Goal: Task Accomplishment & Management: Manage account settings

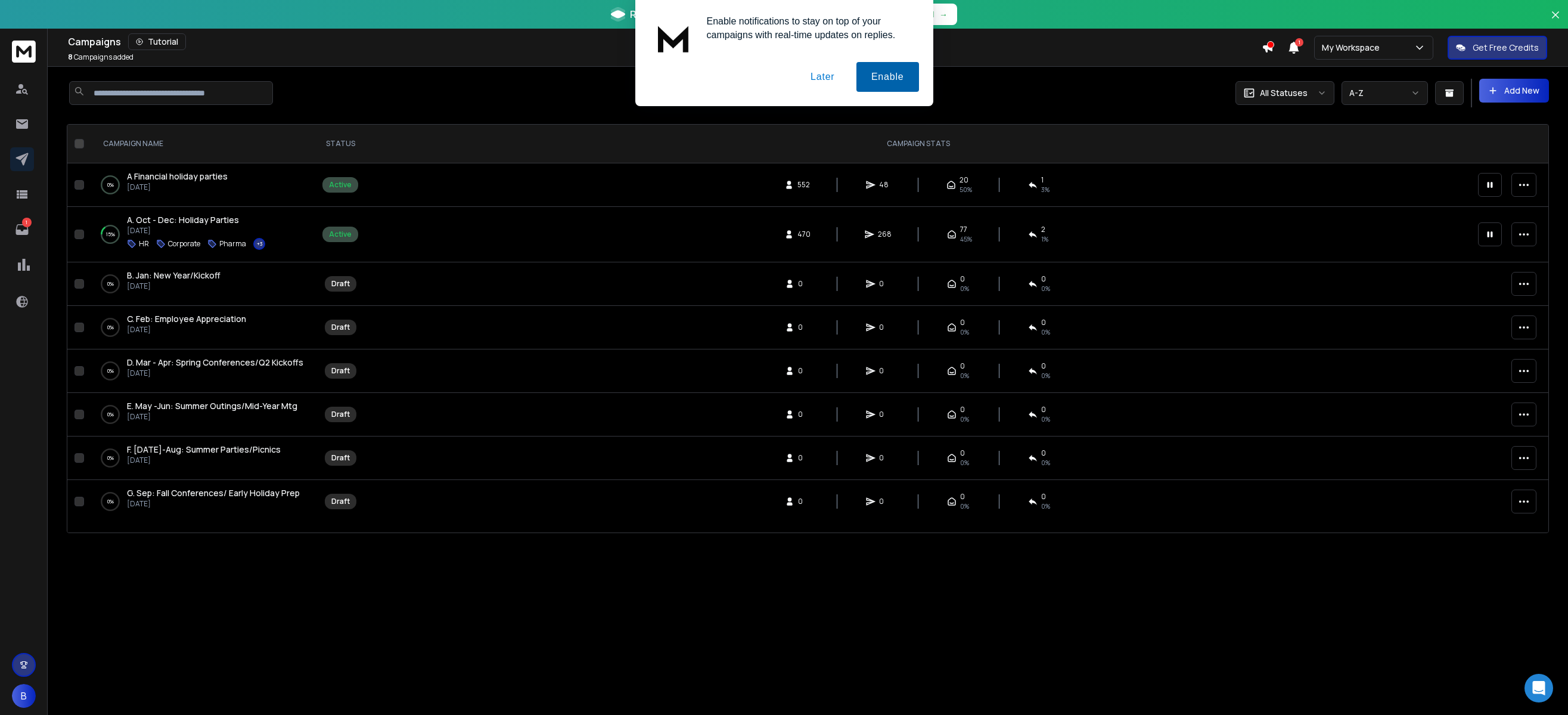
click at [884, 66] on button "Enable" at bounding box center [888, 77] width 63 height 30
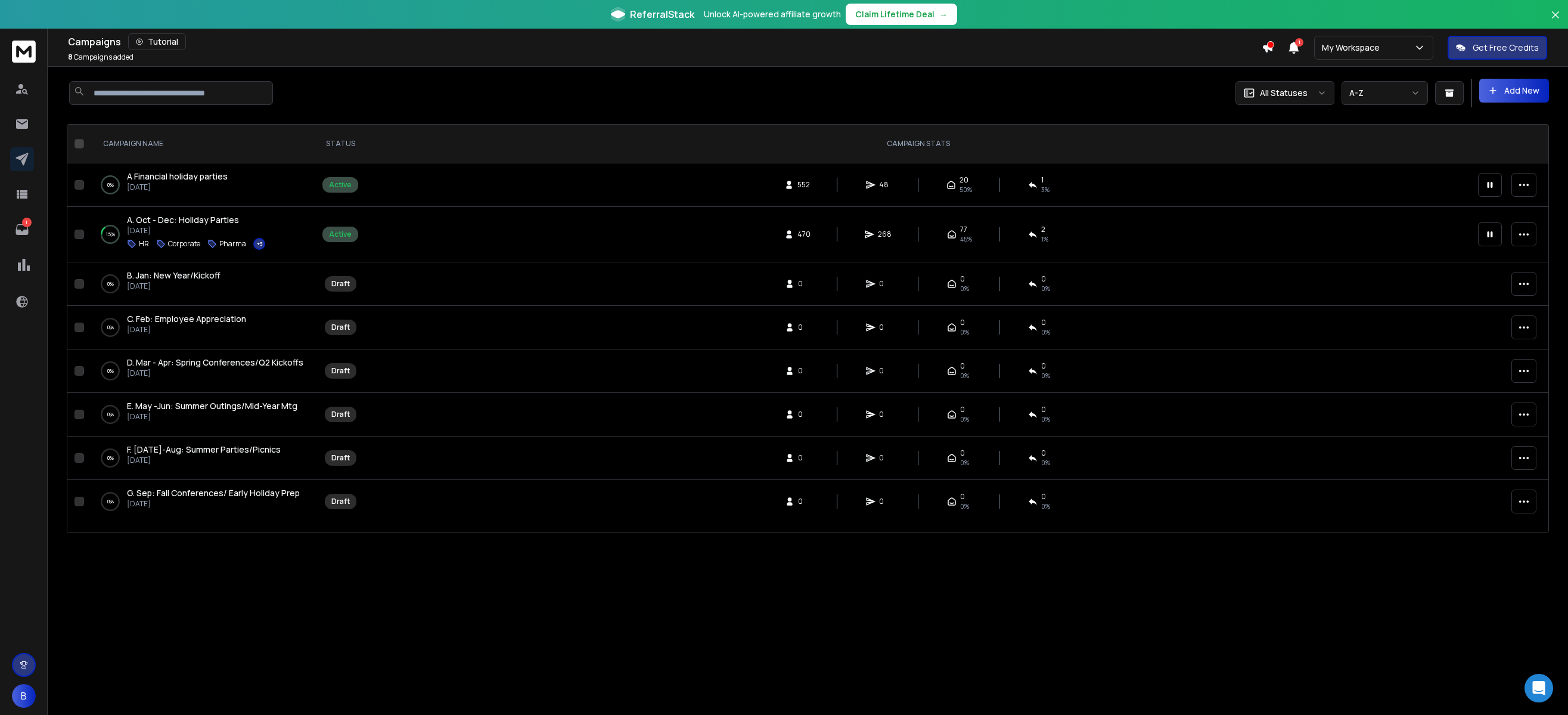
click at [227, 182] on span "A Financial holiday parties" at bounding box center [178, 176] width 101 height 11
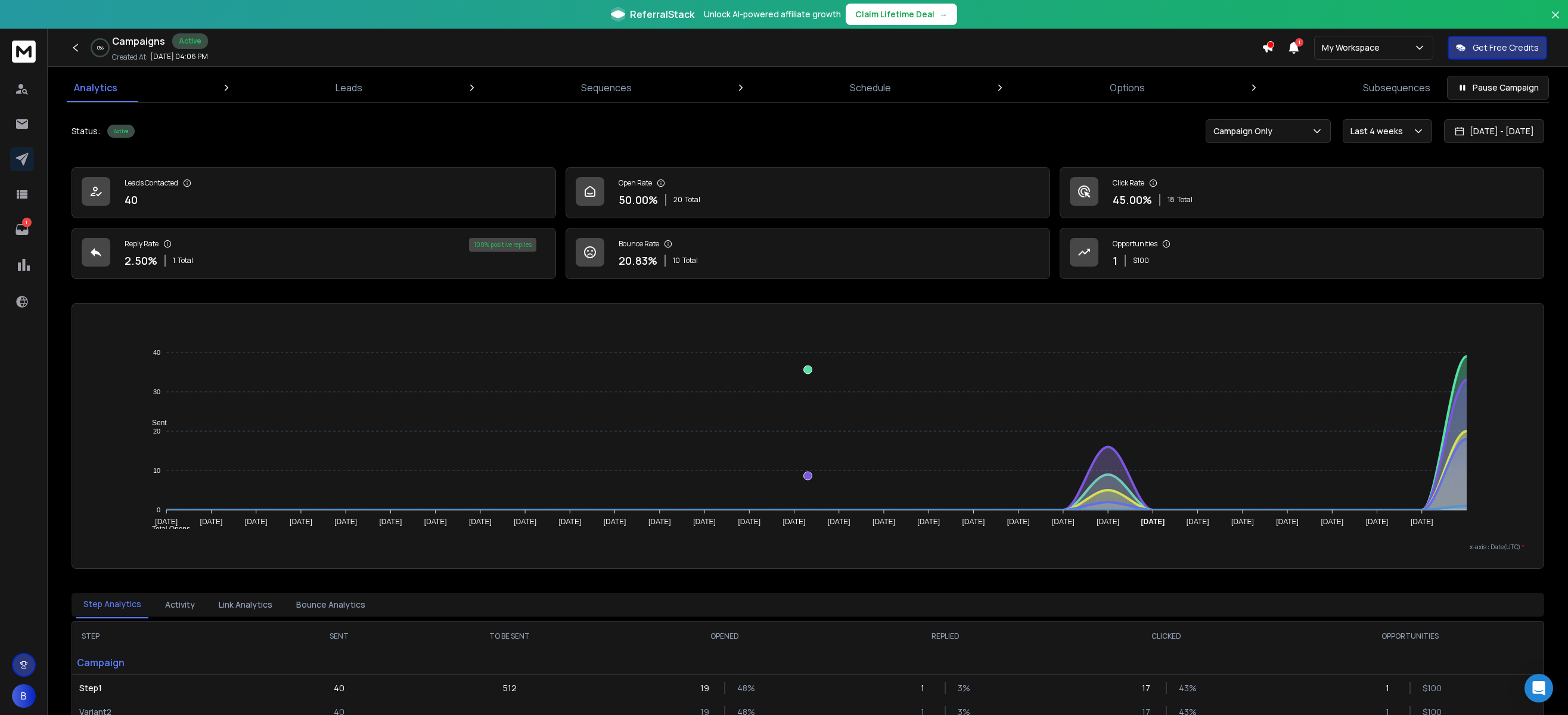
scroll to position [19, 0]
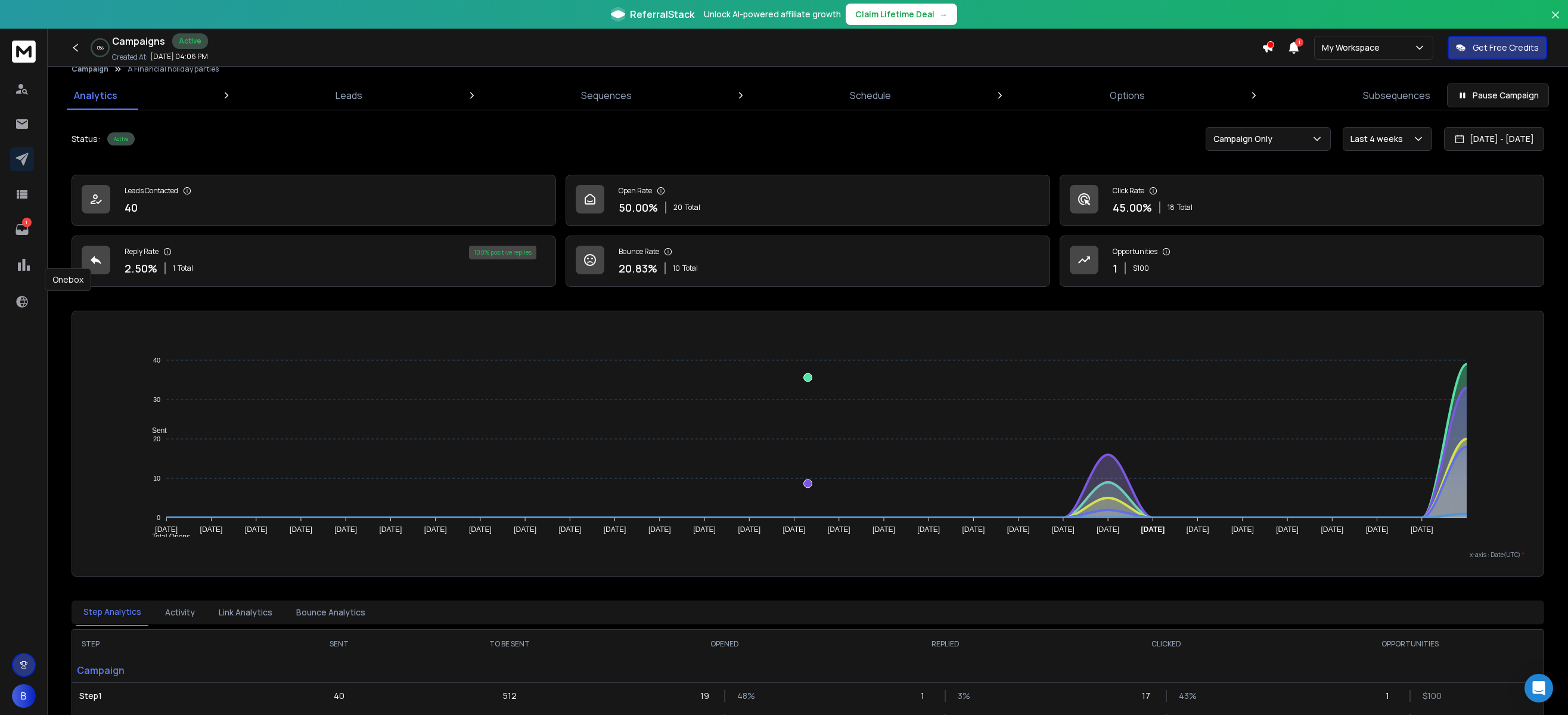
click at [31, 266] on div "1" at bounding box center [23, 197] width 28 height 241
click at [30, 237] on icon at bounding box center [22, 229] width 14 height 14
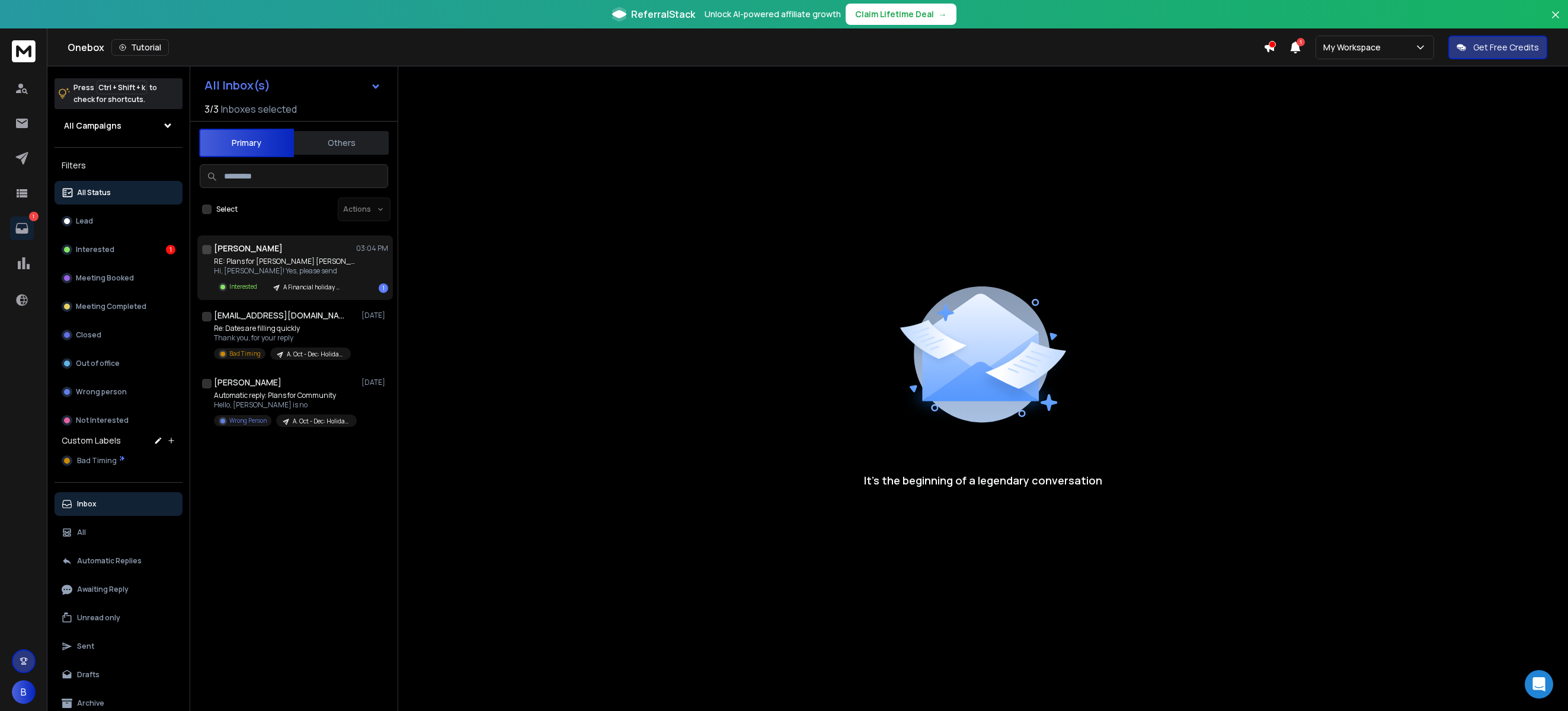
click at [332, 266] on p "RE: Plans for [PERSON_NAME] [PERSON_NAME]" at bounding box center [285, 262] width 142 height 10
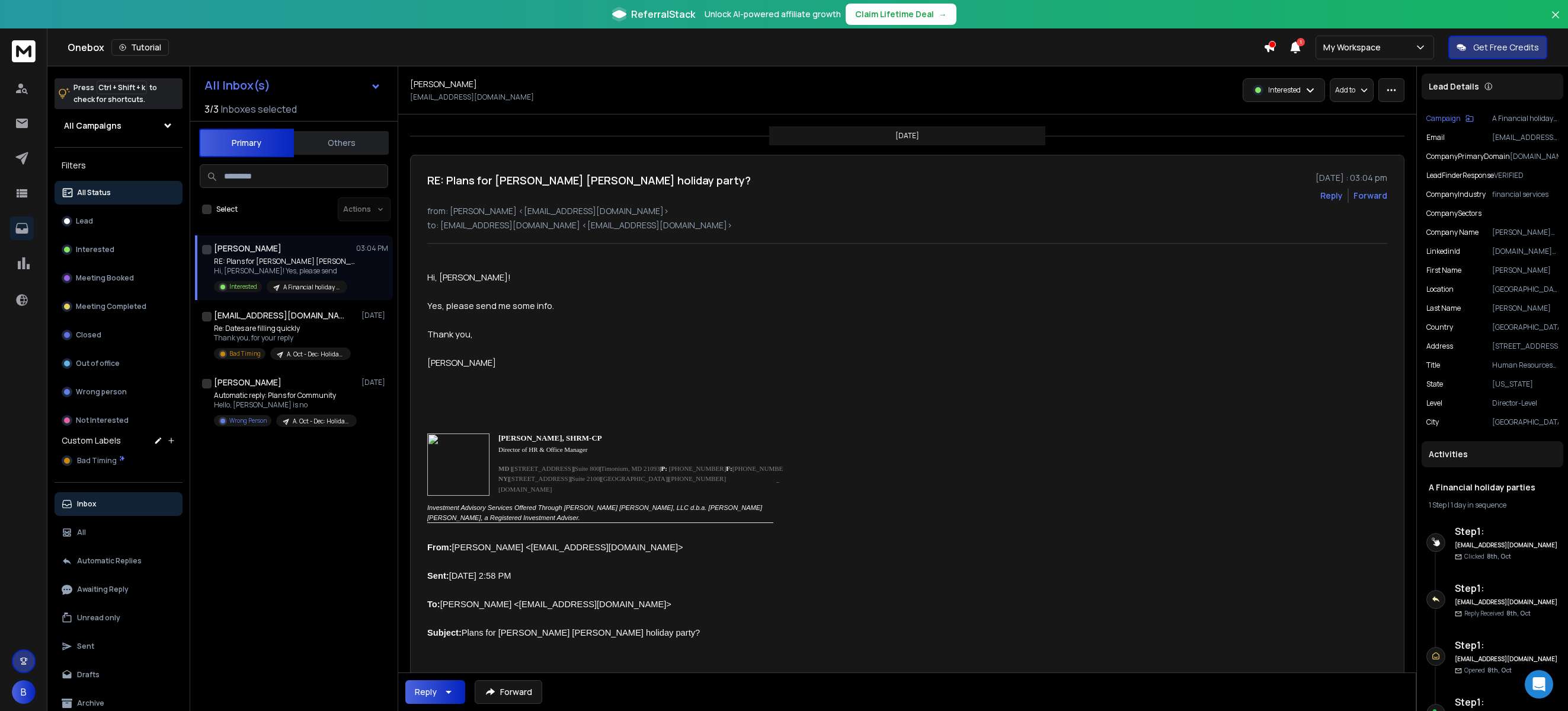
click at [552, 493] on link "[DOMAIN_NAME]" at bounding box center [525, 489] width 53 height 7
click at [282, 254] on h1 "[PERSON_NAME]" at bounding box center [247, 248] width 68 height 12
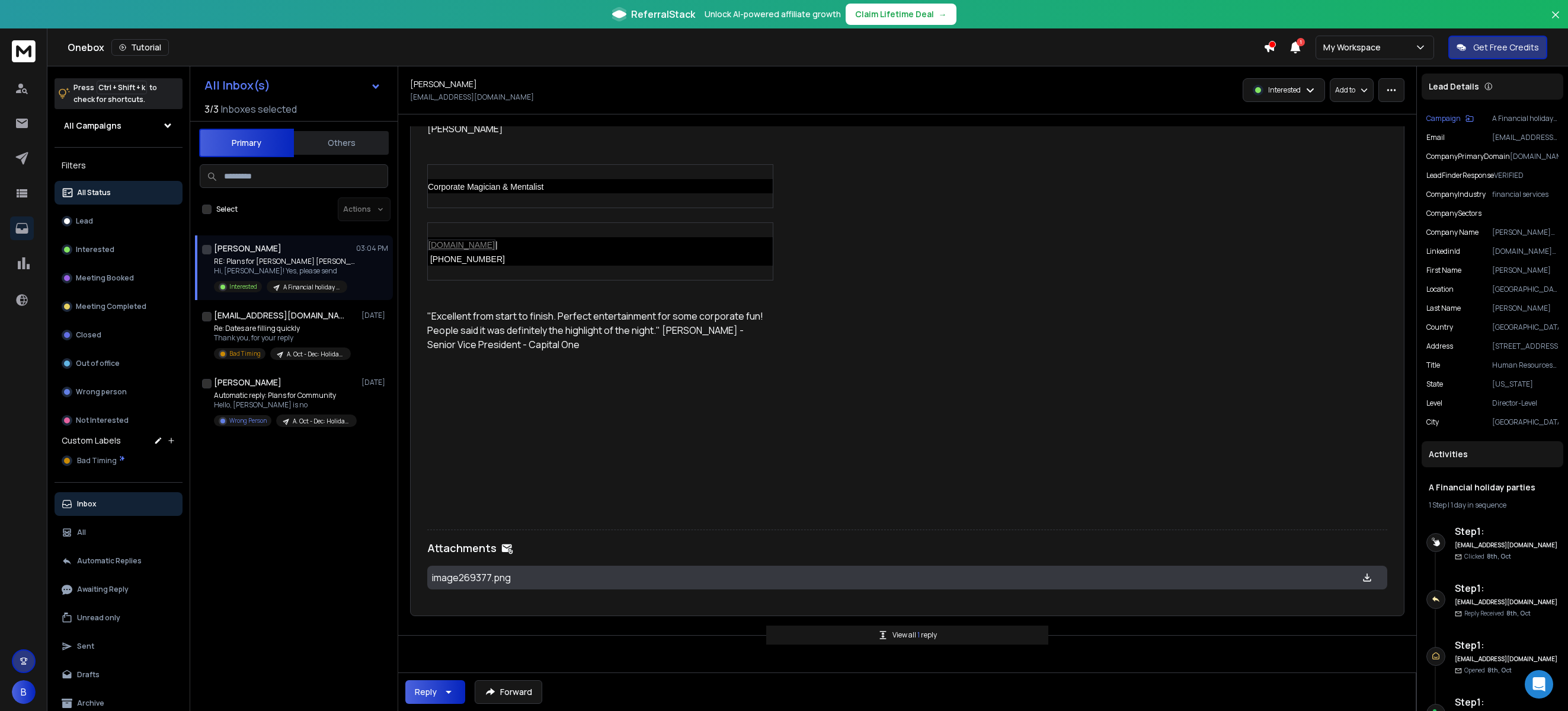
scroll to position [1813, 0]
click at [592, 570] on div "image269377.png" at bounding box center [565, 577] width 266 height 14
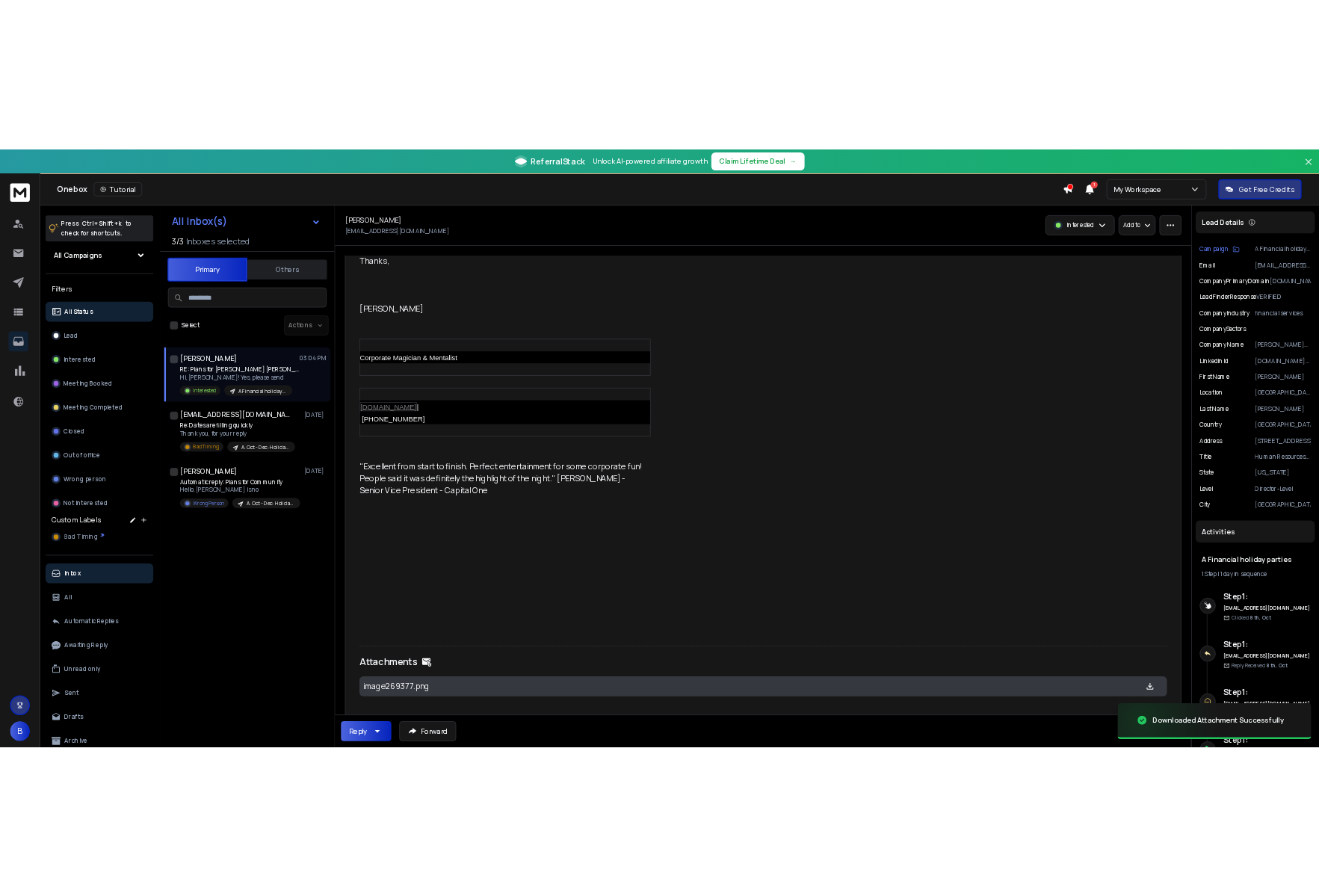
scroll to position [1537, 0]
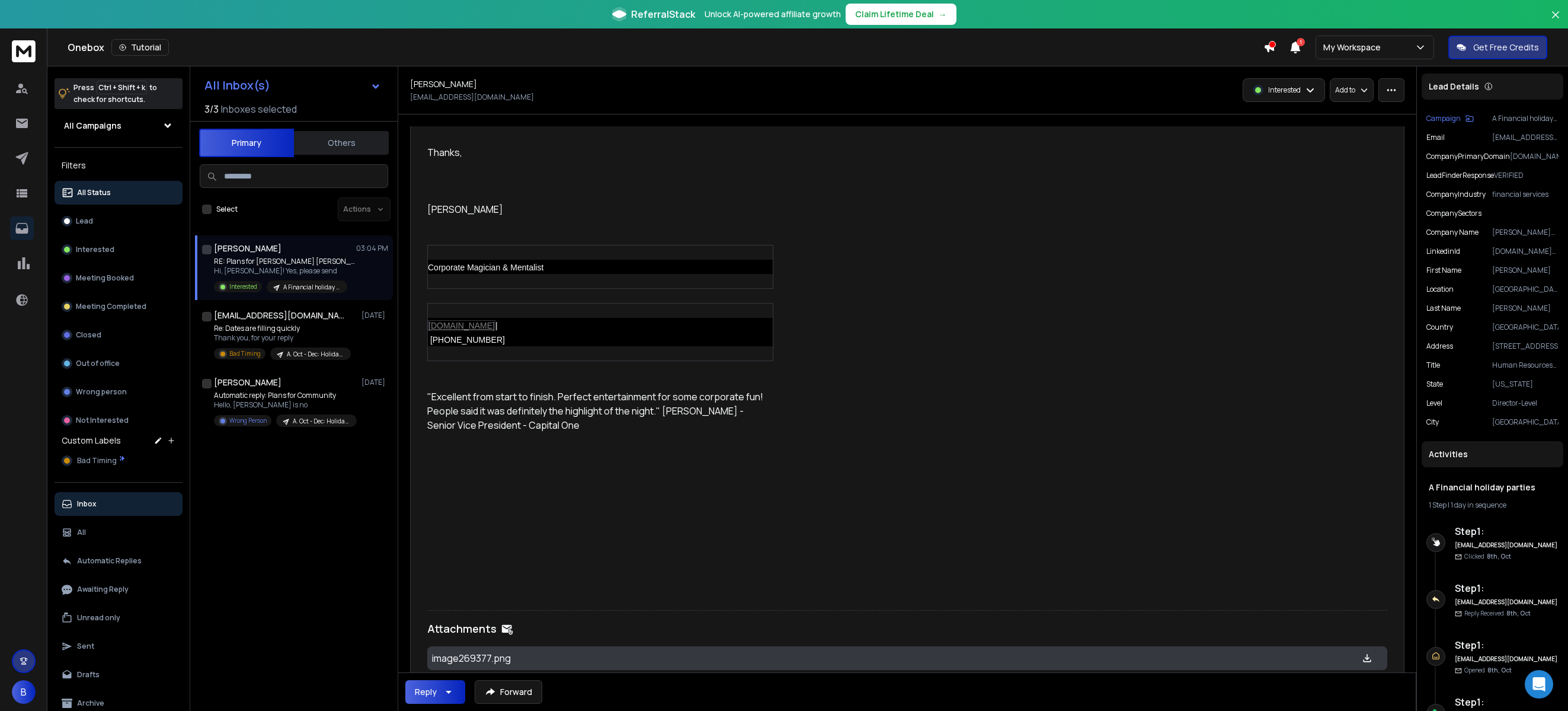
drag, startPoint x: 832, startPoint y: 363, endPoint x: 519, endPoint y: 363, distance: 313.0
drag, startPoint x: 519, startPoint y: 363, endPoint x: 564, endPoint y: 361, distance: 45.0
copy p "Would you want me to send a quick 1-pager your way?"
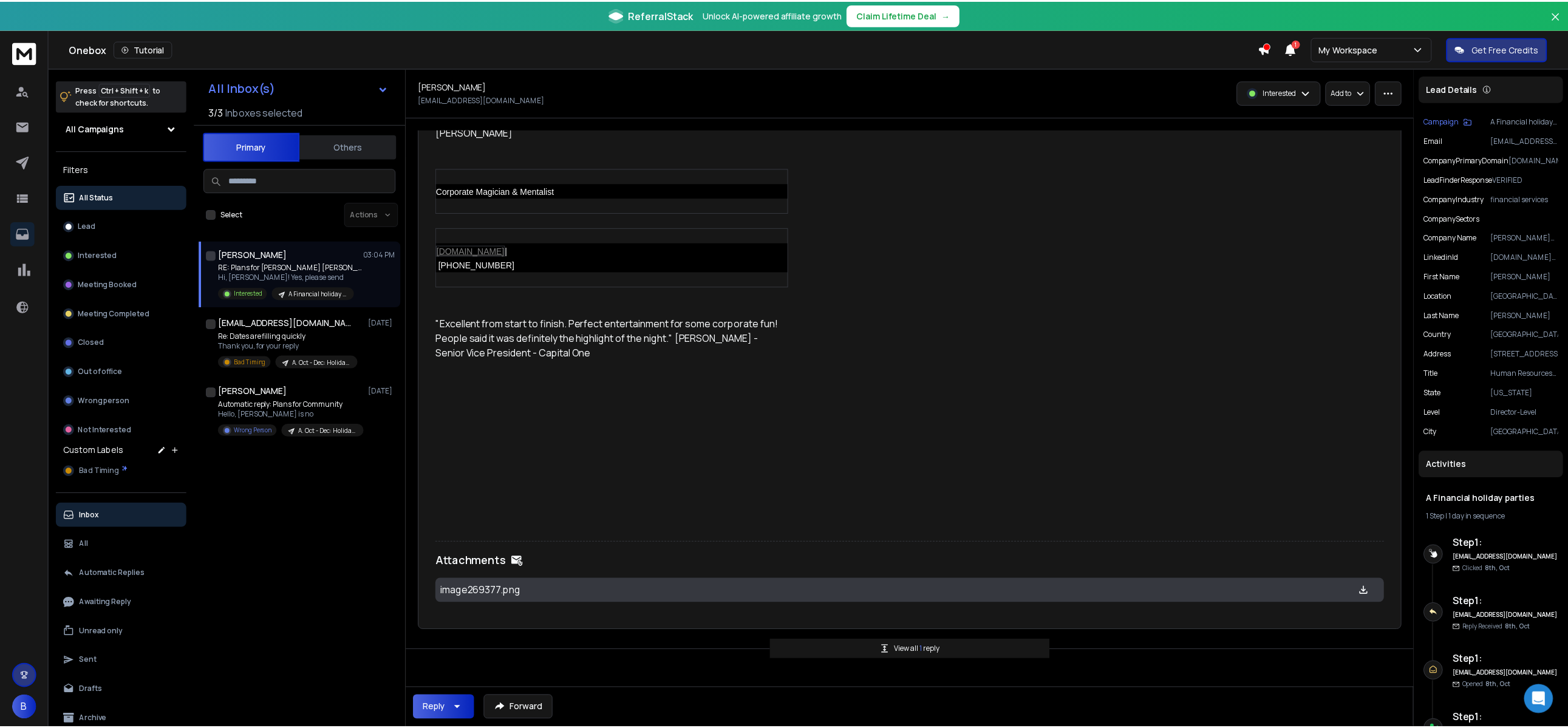
scroll to position [1700, 0]
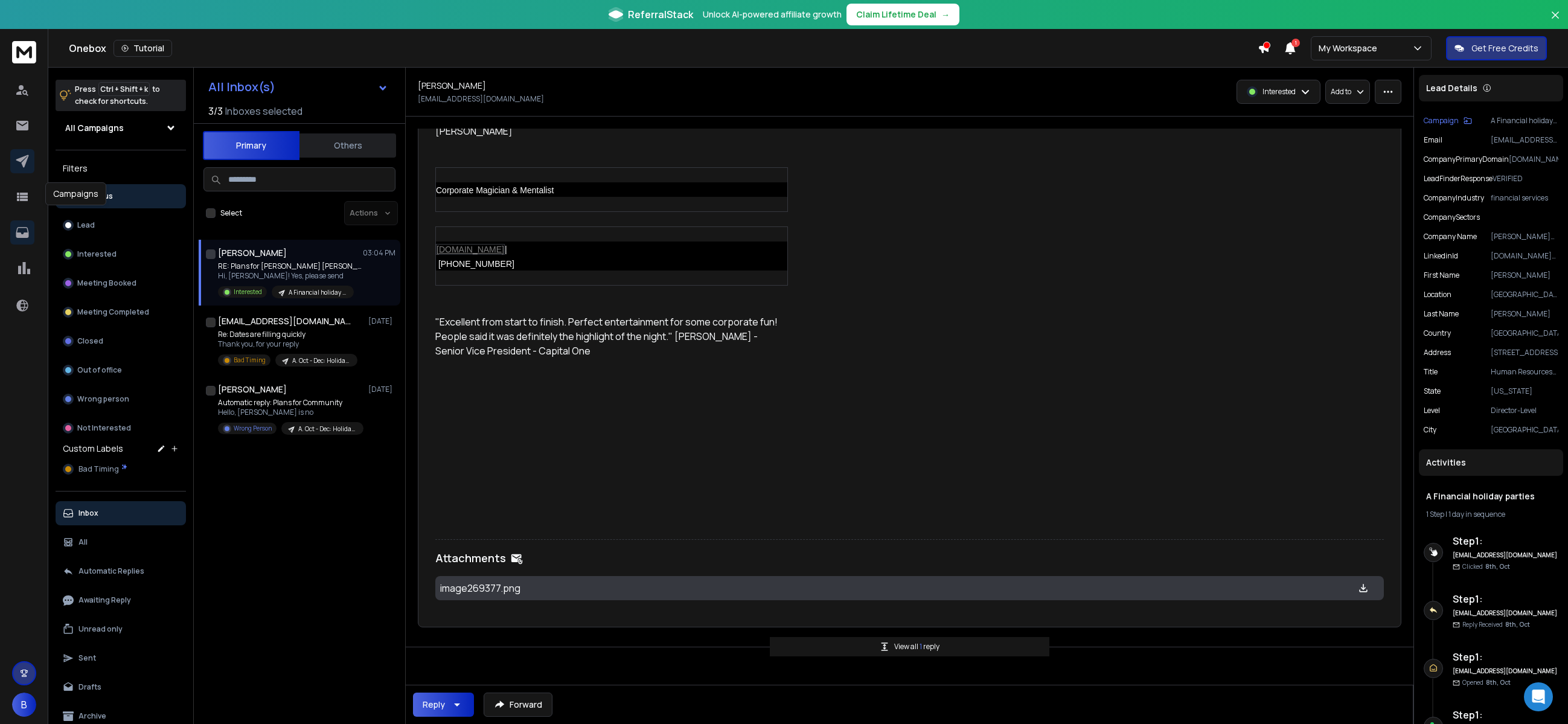
click at [26, 169] on icon at bounding box center [22, 161] width 14 height 14
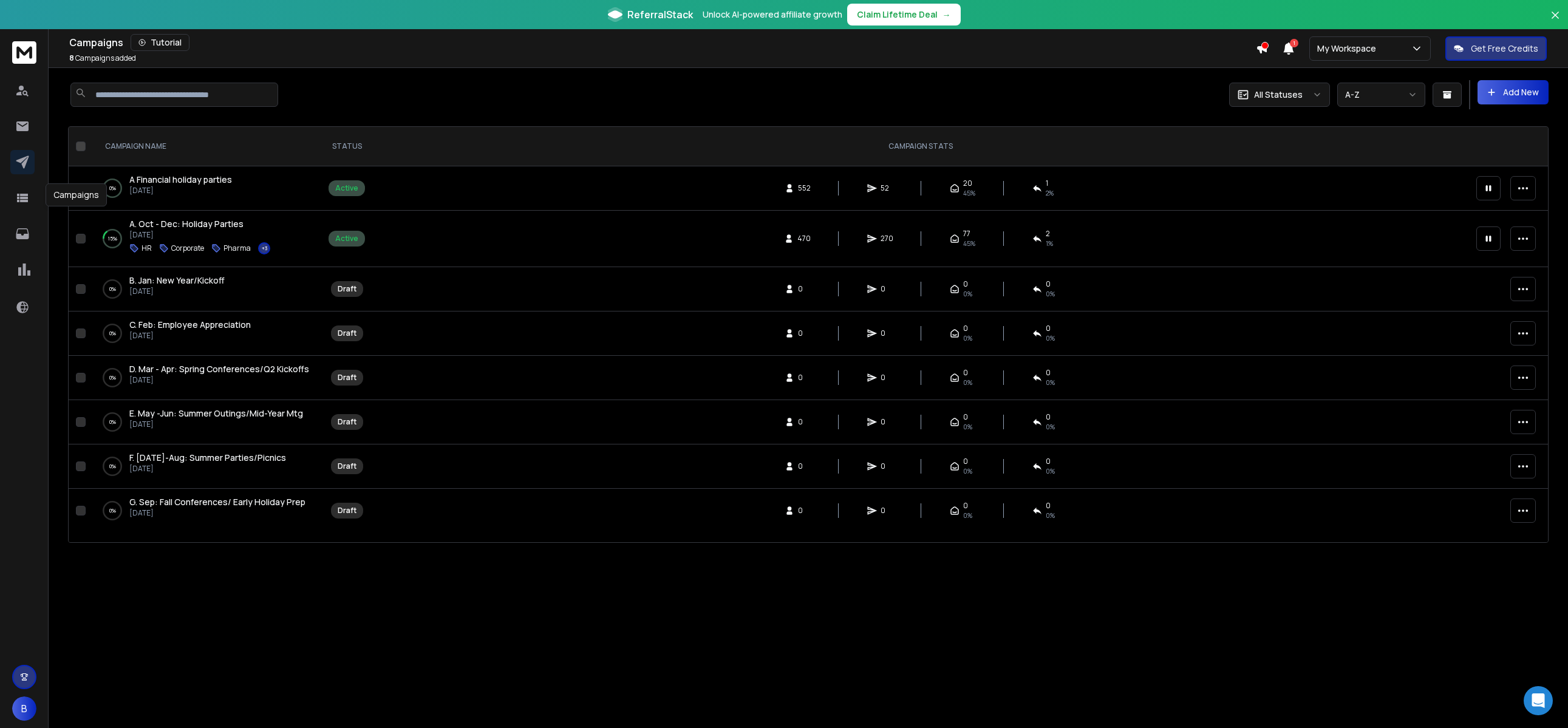
click at [232, 185] on span "A Financial holiday parties" at bounding box center [181, 179] width 103 height 11
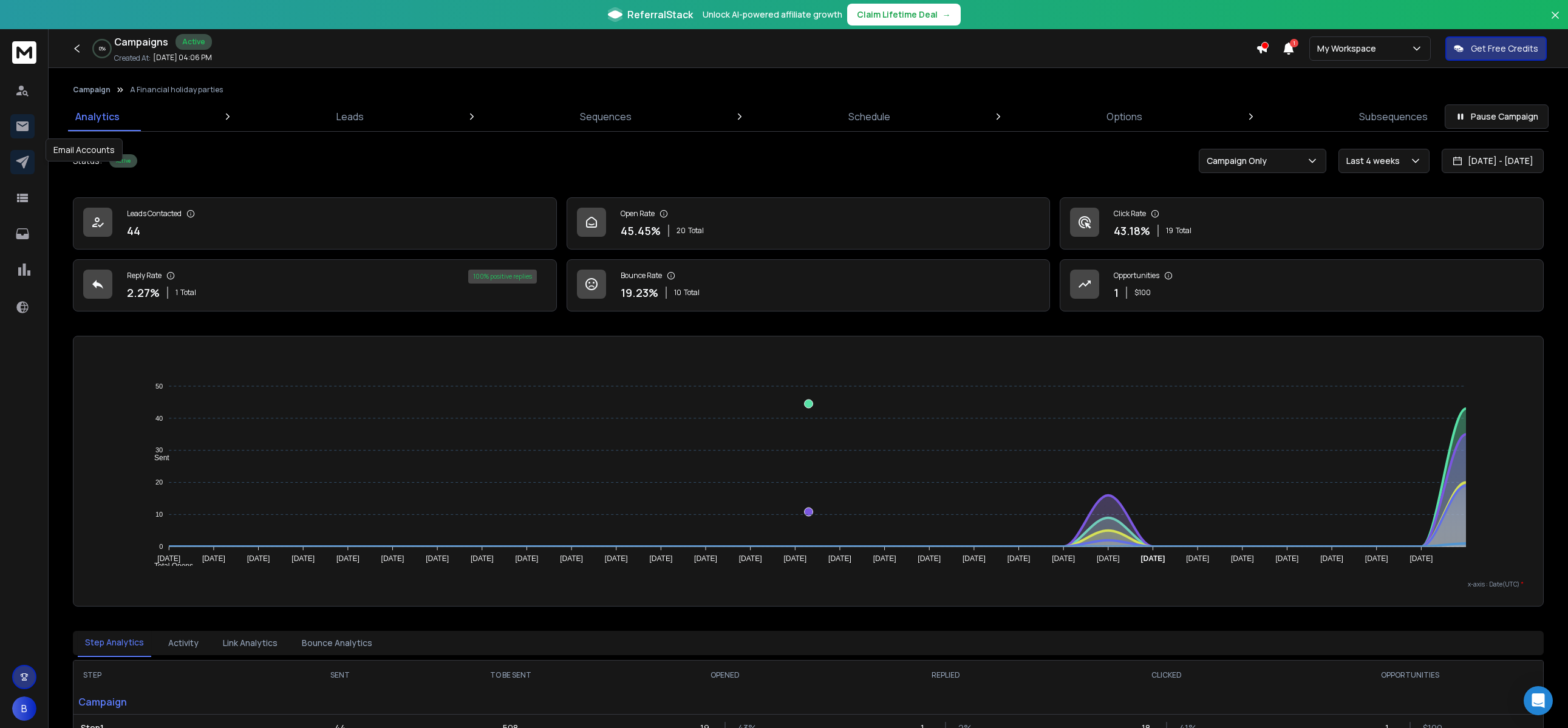
click at [29, 131] on icon at bounding box center [22, 126] width 12 height 10
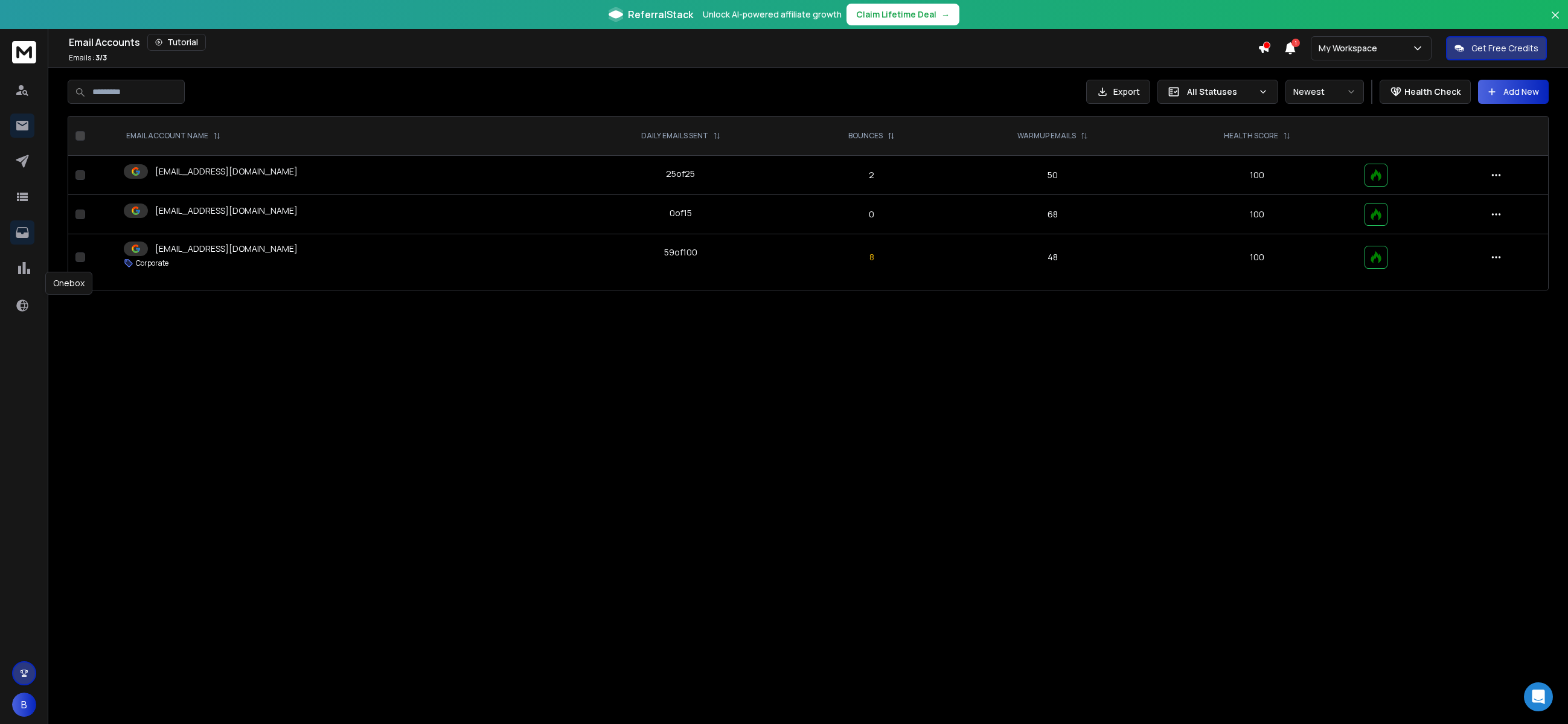
click at [30, 240] on icon at bounding box center [22, 232] width 14 height 14
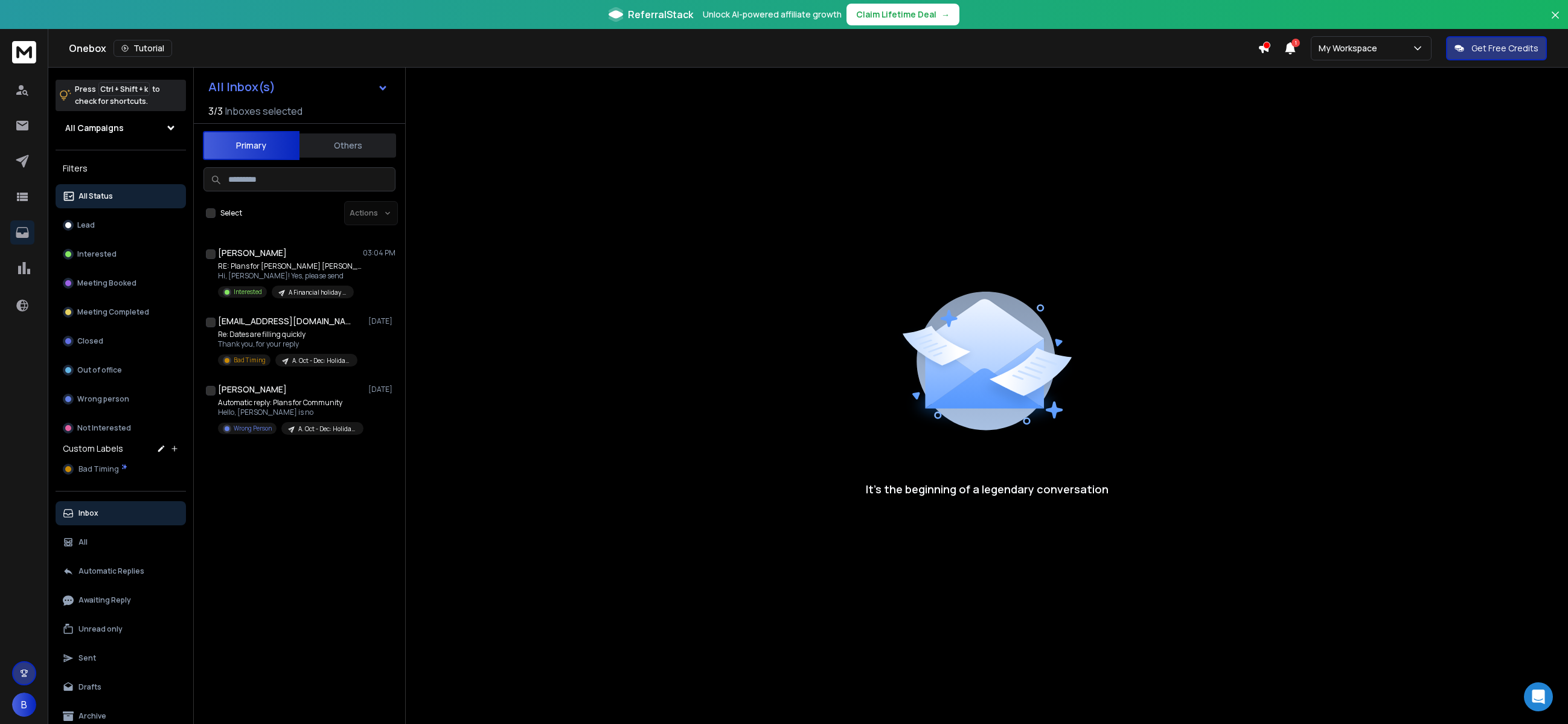
click at [396, 159] on button "Others" at bounding box center [347, 145] width 96 height 27
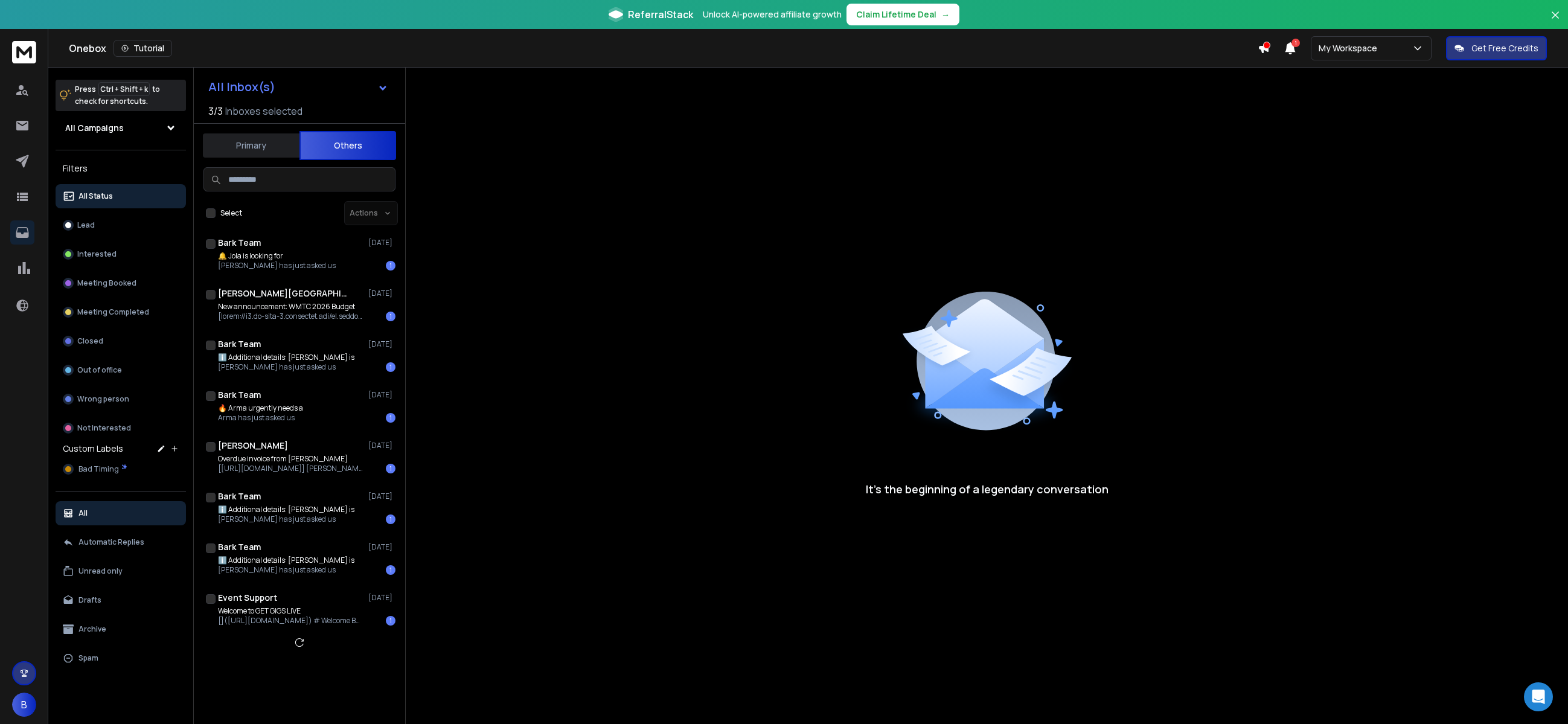
scroll to position [2173, 0]
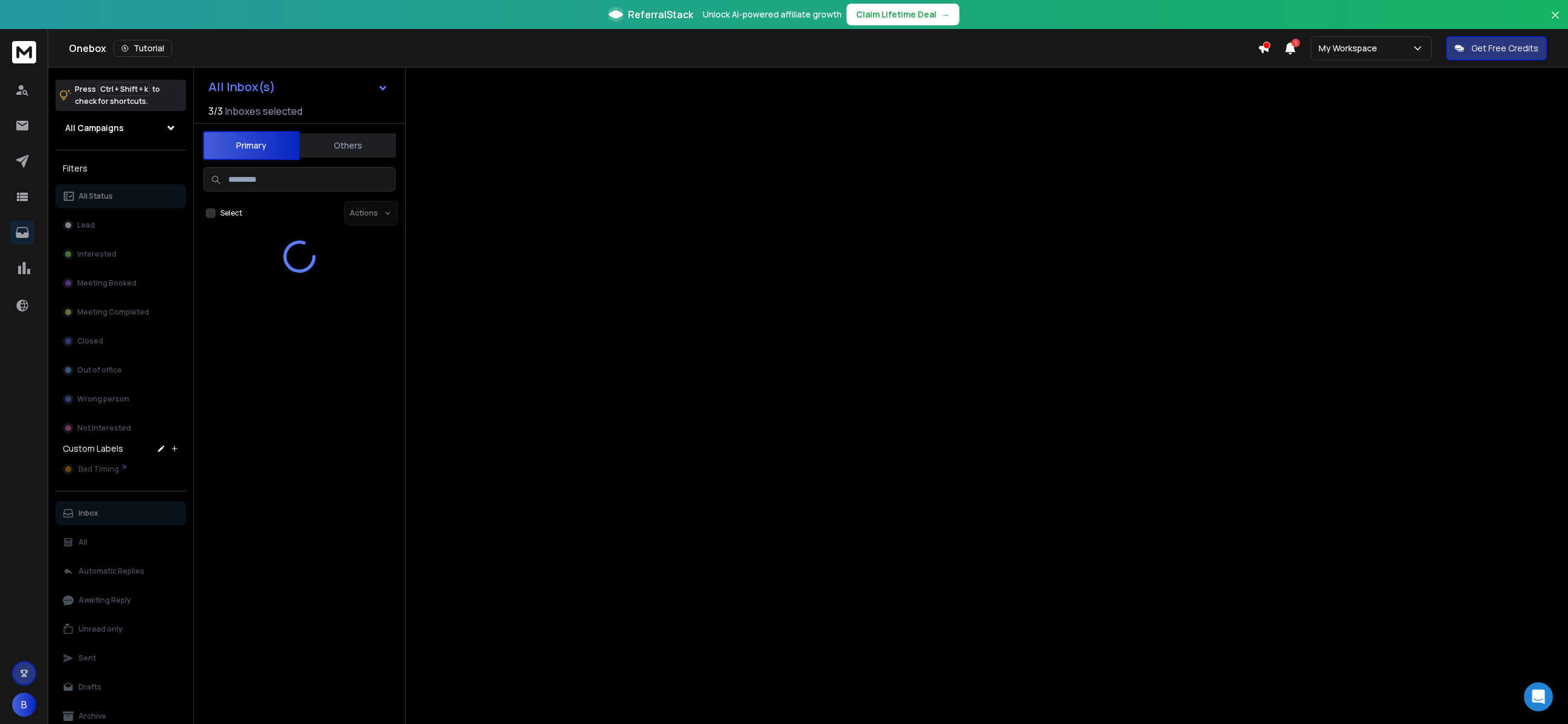
click at [299, 160] on button "Primary" at bounding box center [251, 145] width 96 height 29
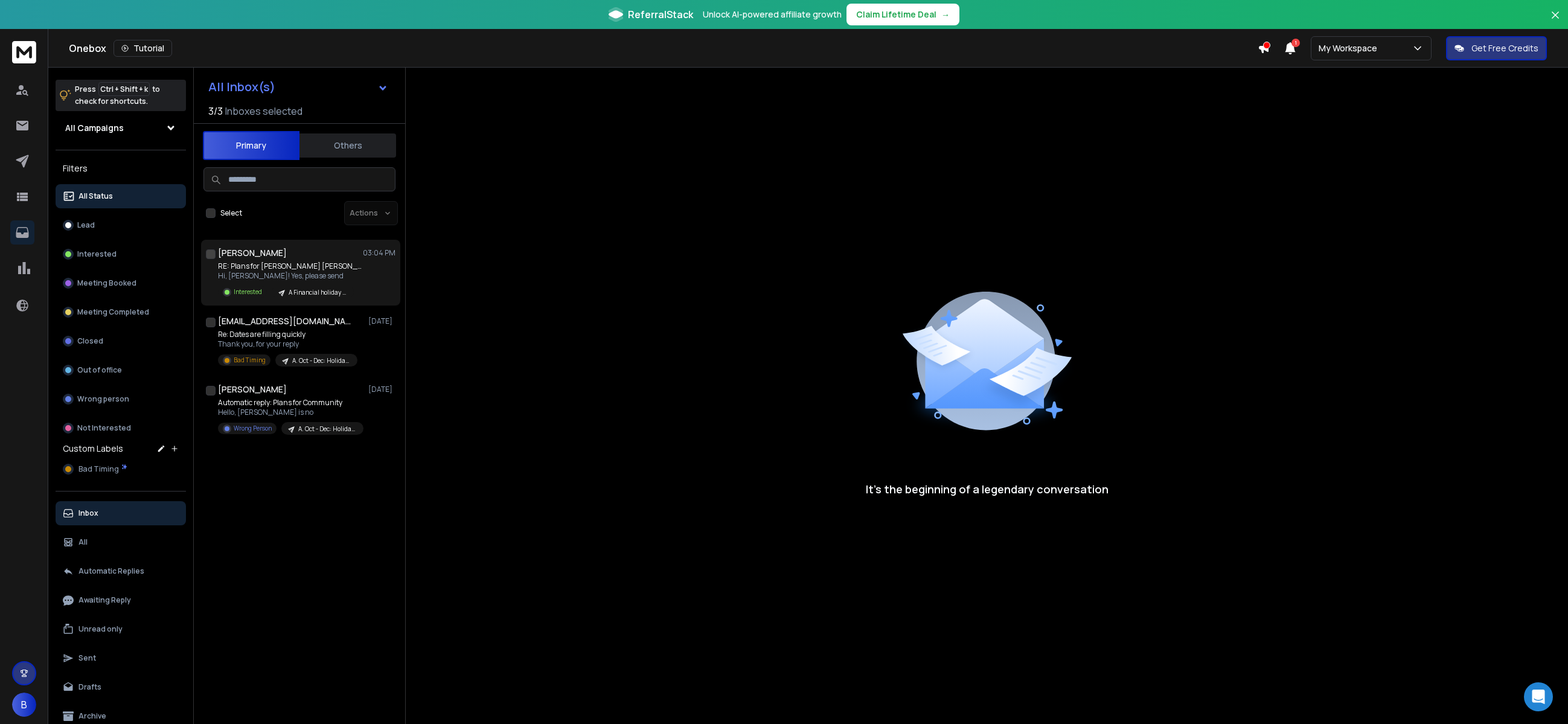
click at [287, 259] on h1 "[PERSON_NAME]" at bounding box center [252, 253] width 69 height 12
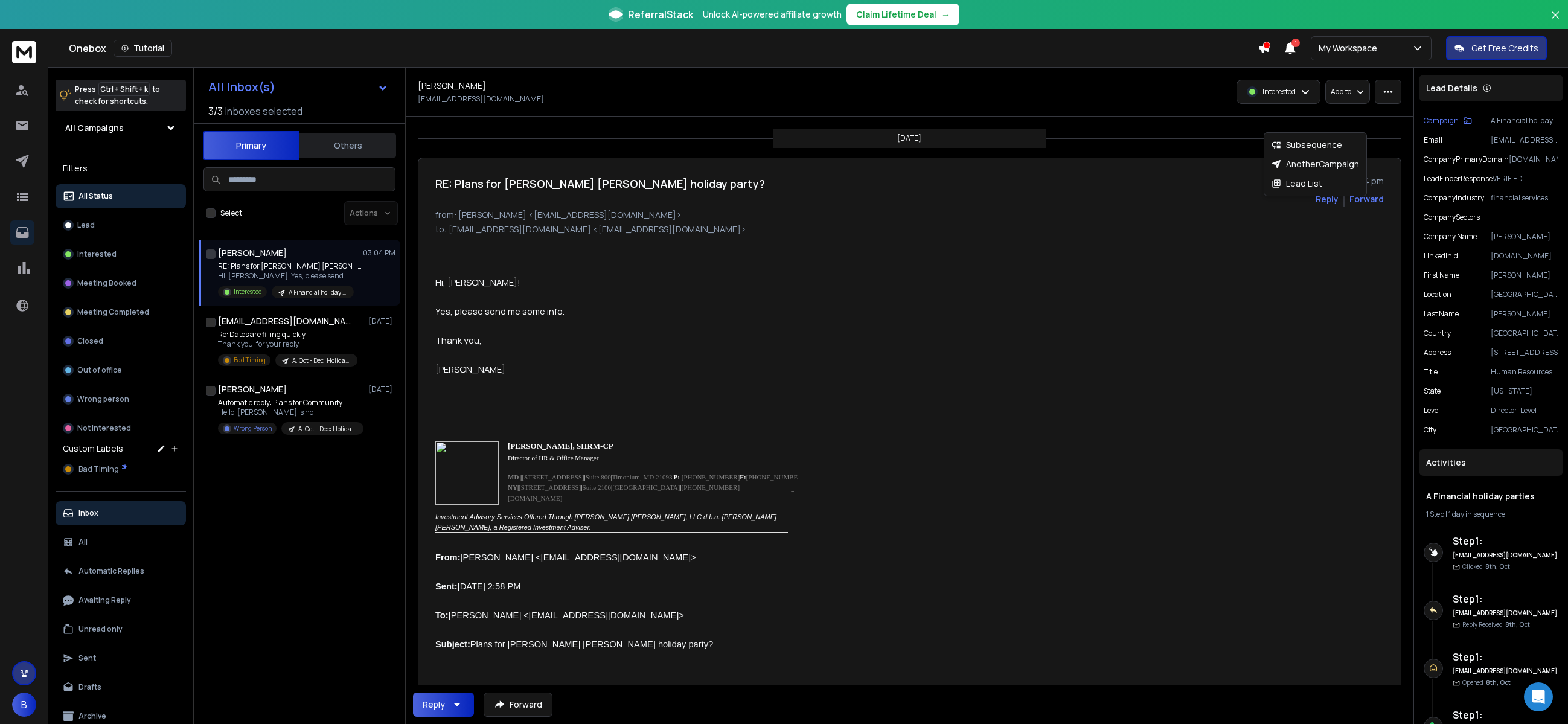
click at [1356, 96] on icon at bounding box center [1360, 92] width 9 height 9
click at [1383, 97] on icon "button" at bounding box center [1387, 92] width 11 height 11
click at [1262, 96] on p "Interested" at bounding box center [1279, 92] width 33 height 10
click at [1078, 104] on div "Interested Add to" at bounding box center [1157, 92] width 489 height 24
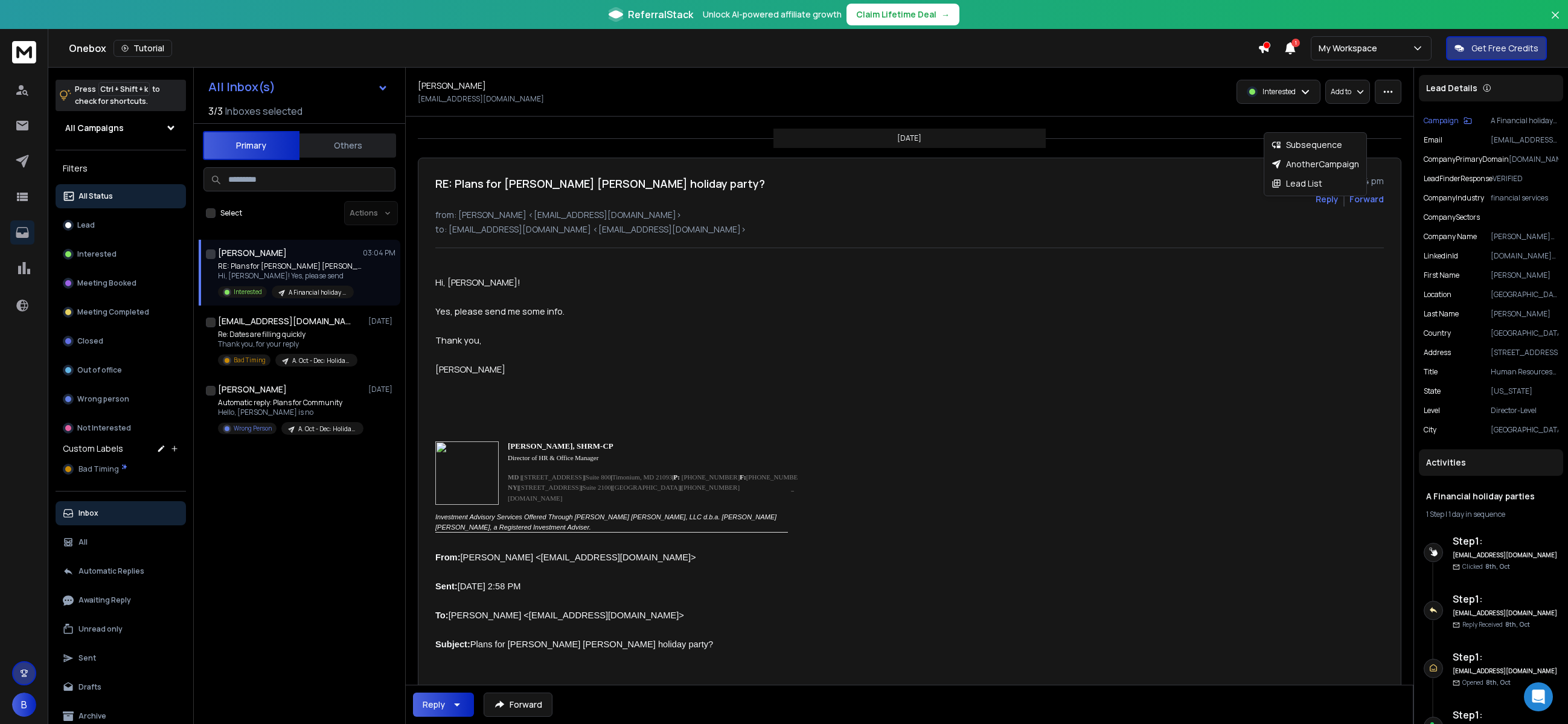
click at [1490, 261] on p "[DOMAIN_NAME][URL][PERSON_NAME]" at bounding box center [1524, 256] width 68 height 10
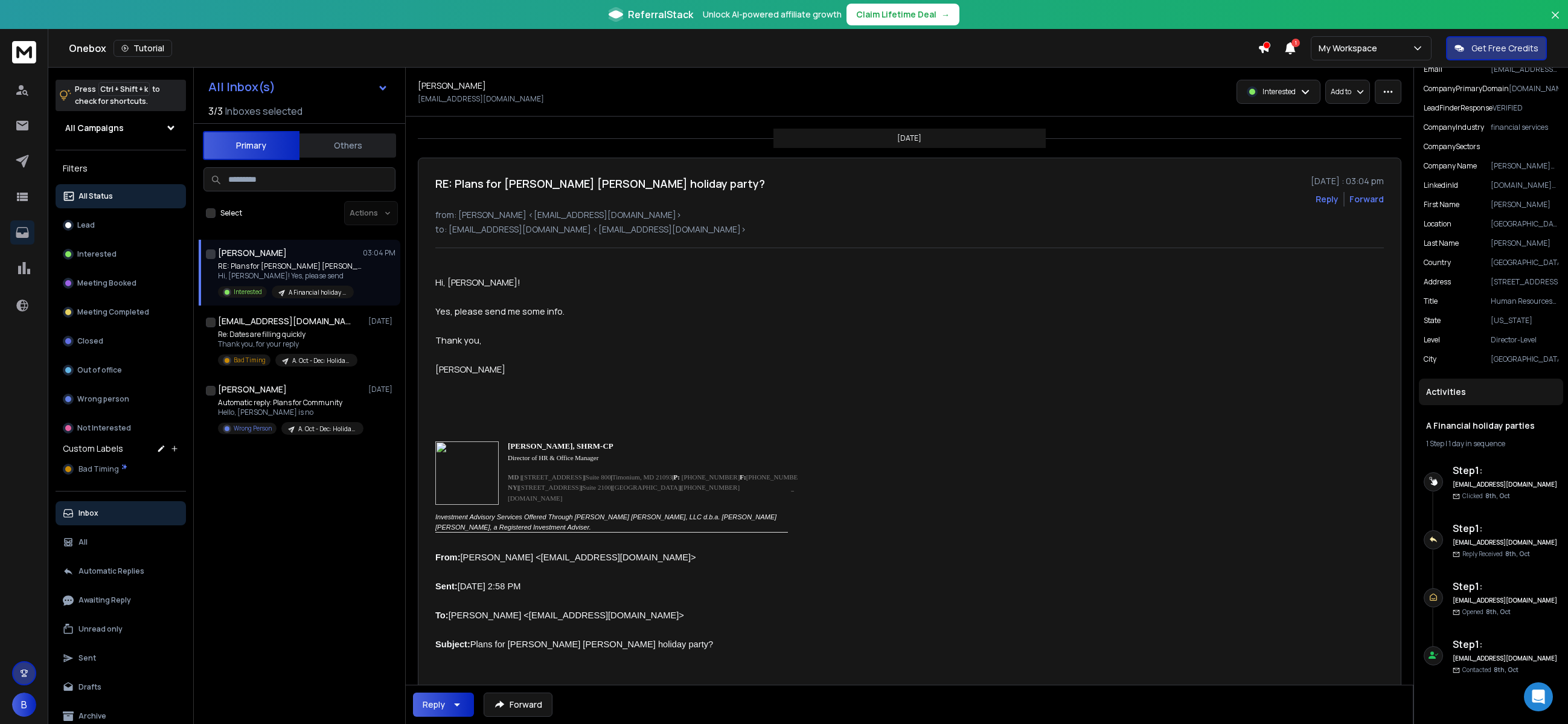
scroll to position [251, 0]
